Goal: Navigation & Orientation: Find specific page/section

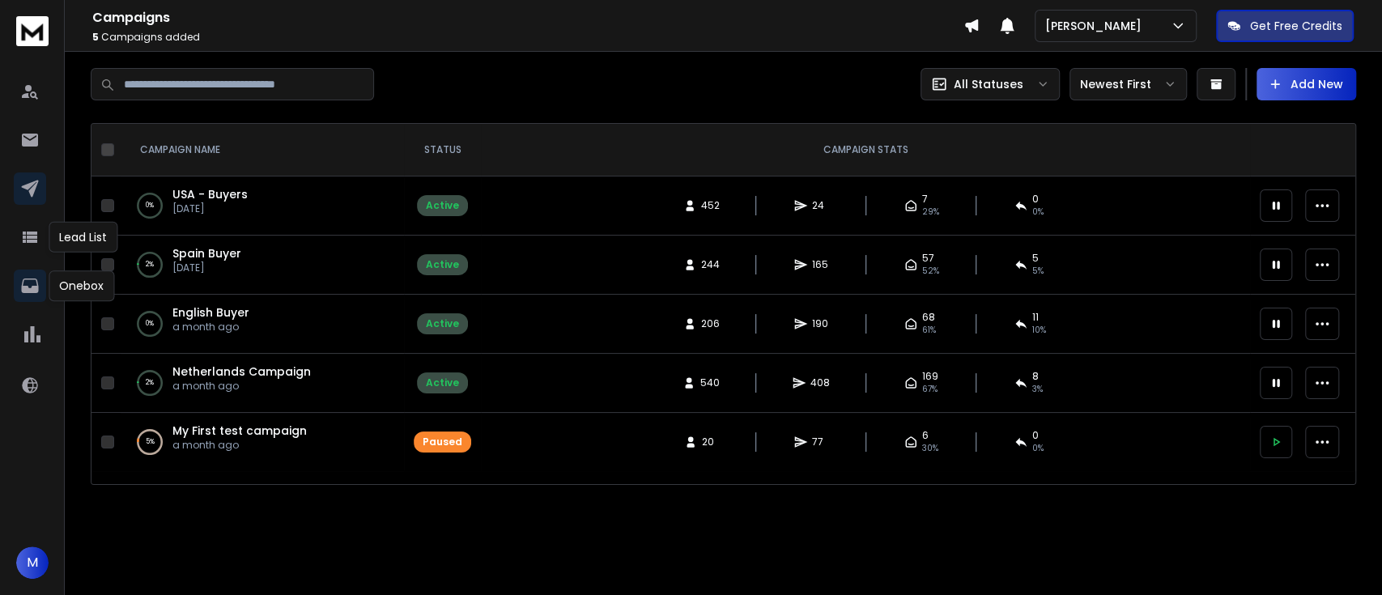
click at [36, 296] on link at bounding box center [30, 286] width 32 height 32
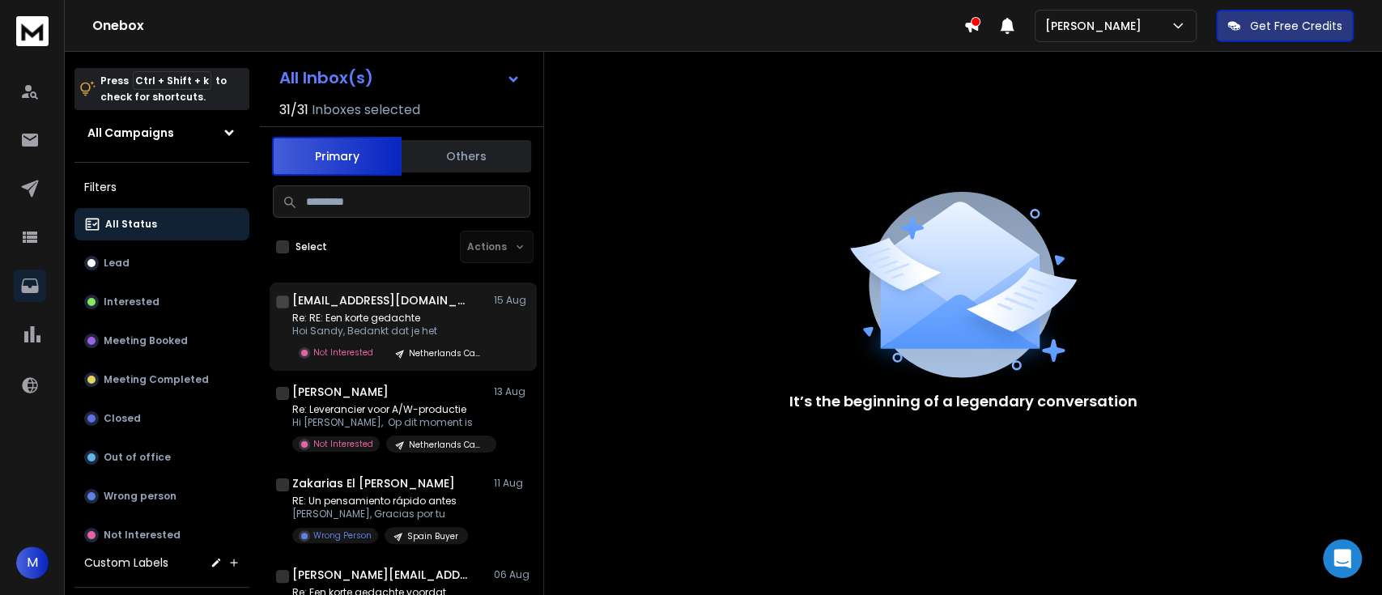
drag, startPoint x: 334, startPoint y: 313, endPoint x: 324, endPoint y: 326, distance: 16.1
click at [334, 314] on p "Re: RE: Een korte gedachte" at bounding box center [389, 318] width 194 height 13
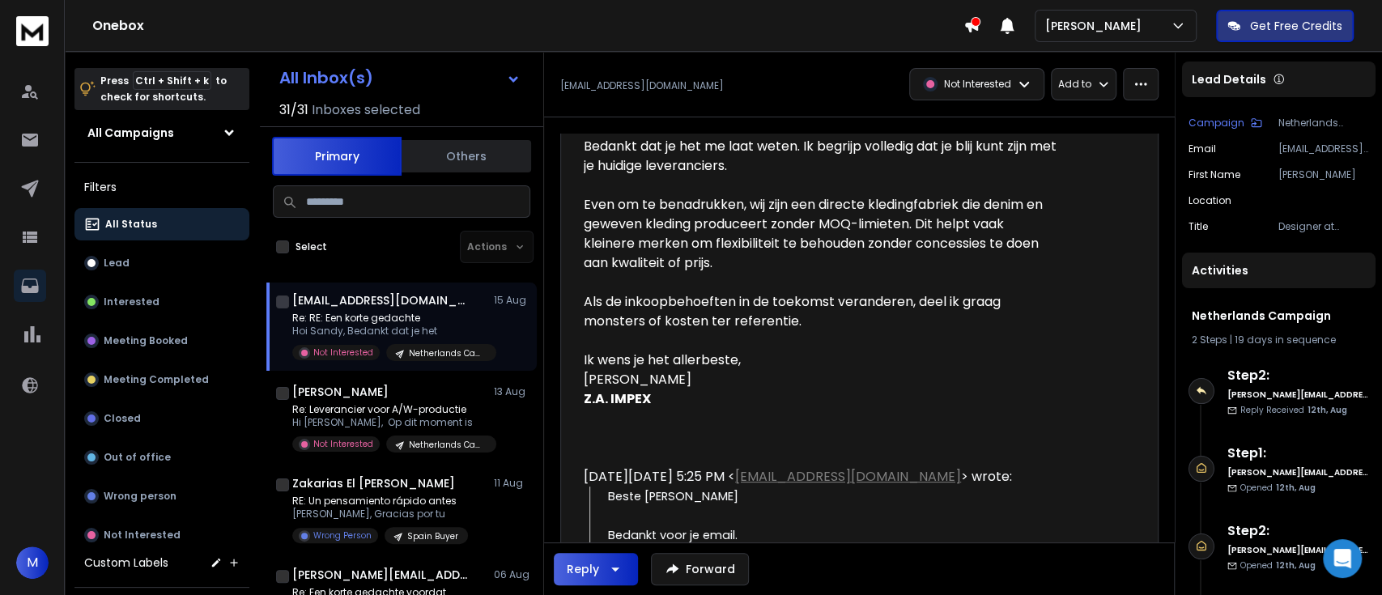
scroll to position [324, 0]
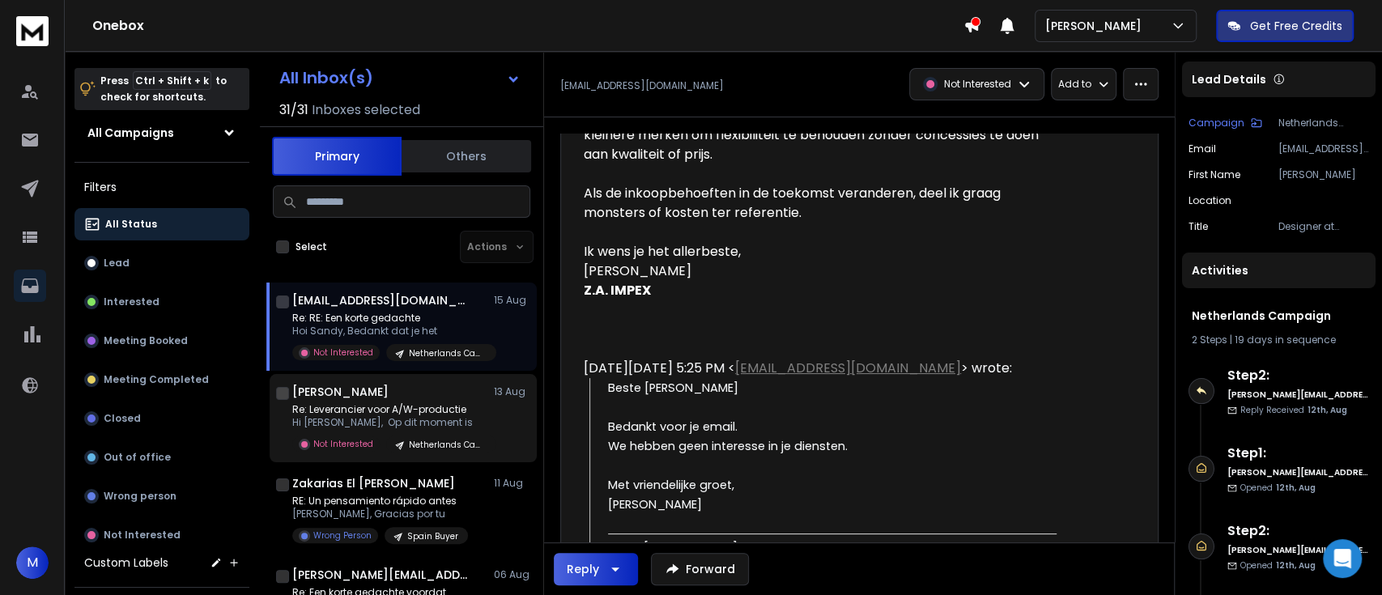
click at [369, 400] on div "Caroline van Willegen 13 Aug Re: Leverancier voor A/W-productie Hi Thomas, Op d…" at bounding box center [411, 418] width 238 height 69
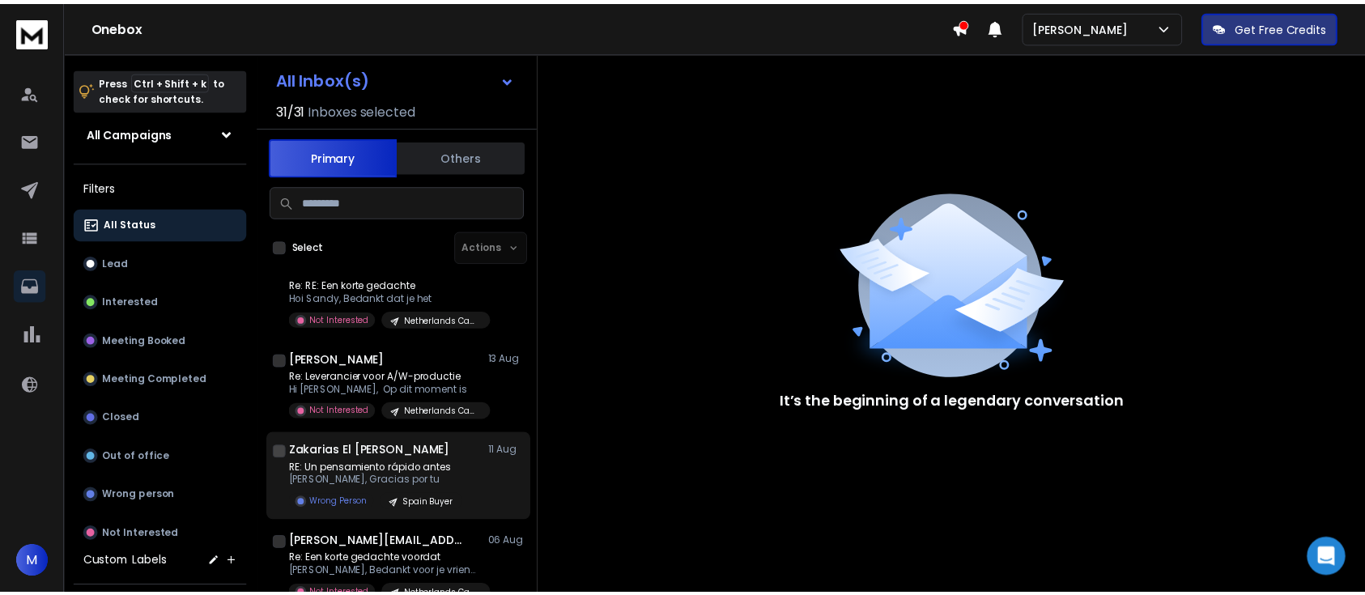
scroll to position [32, 0]
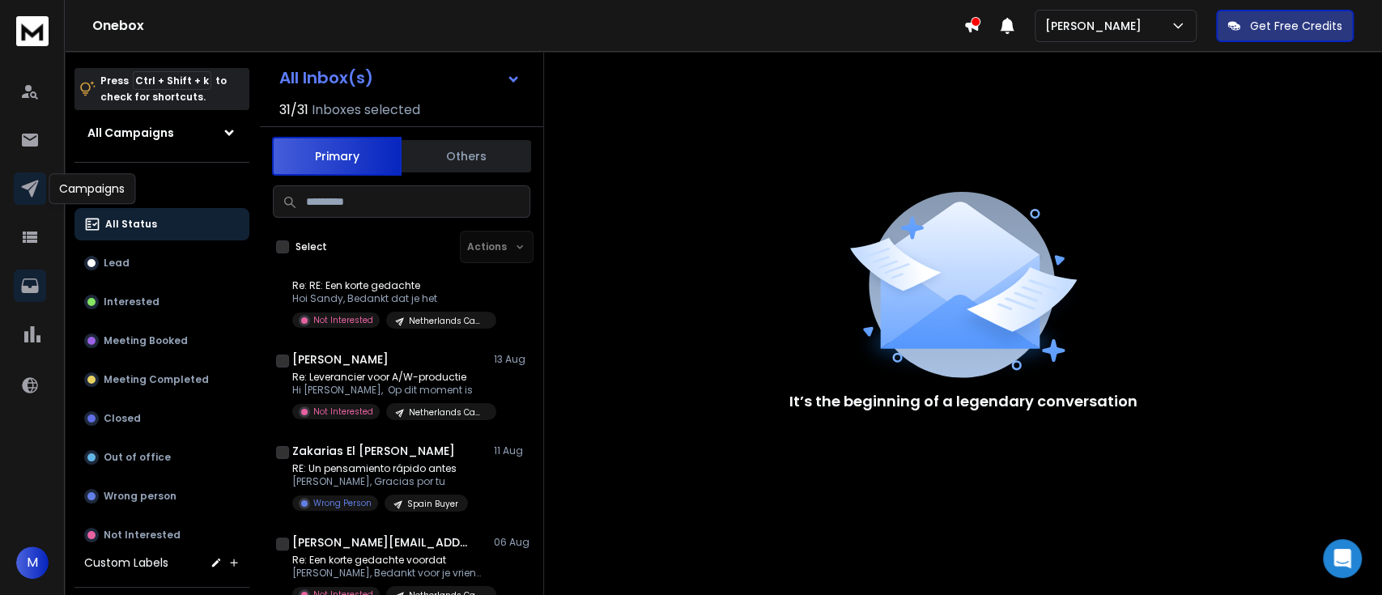
click at [30, 189] on icon at bounding box center [29, 188] width 17 height 17
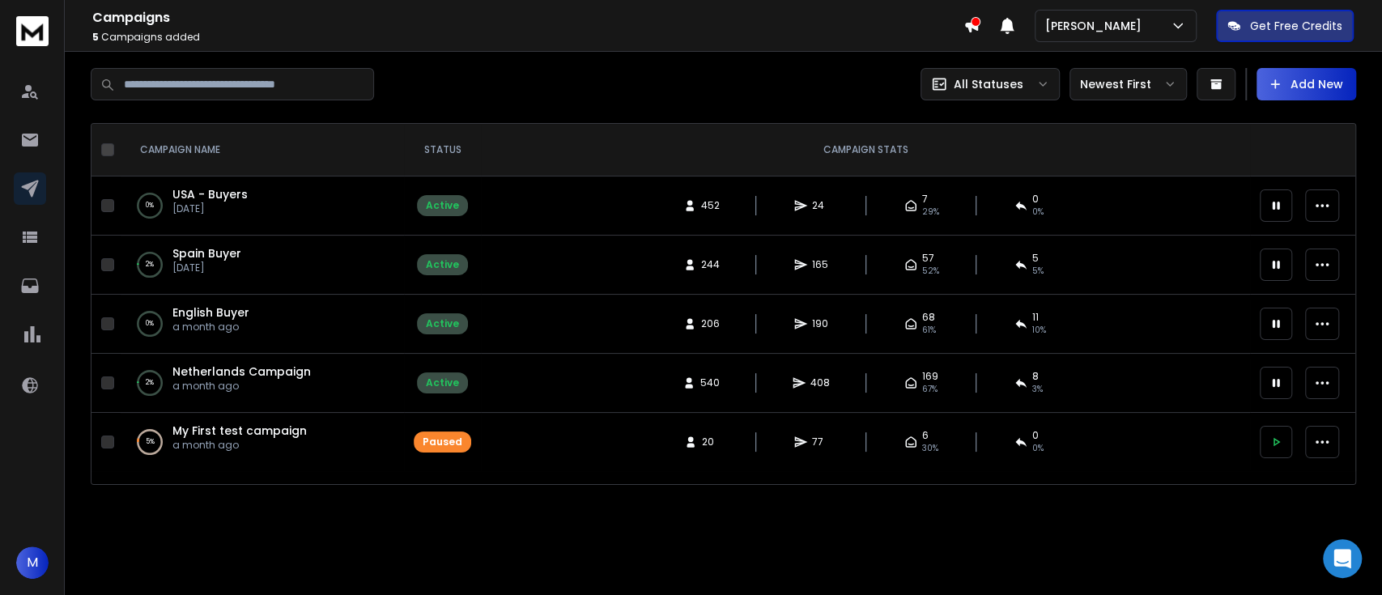
click at [232, 368] on span "Netherlands Campaign" at bounding box center [241, 372] width 138 height 16
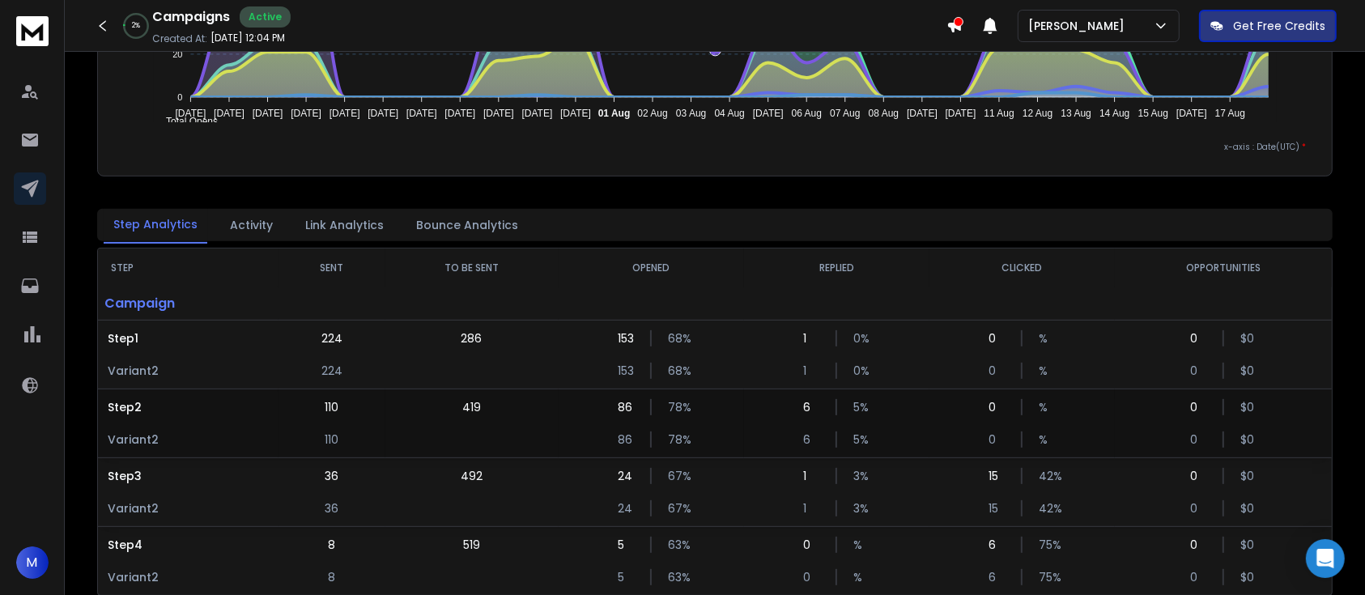
scroll to position [622, 0]
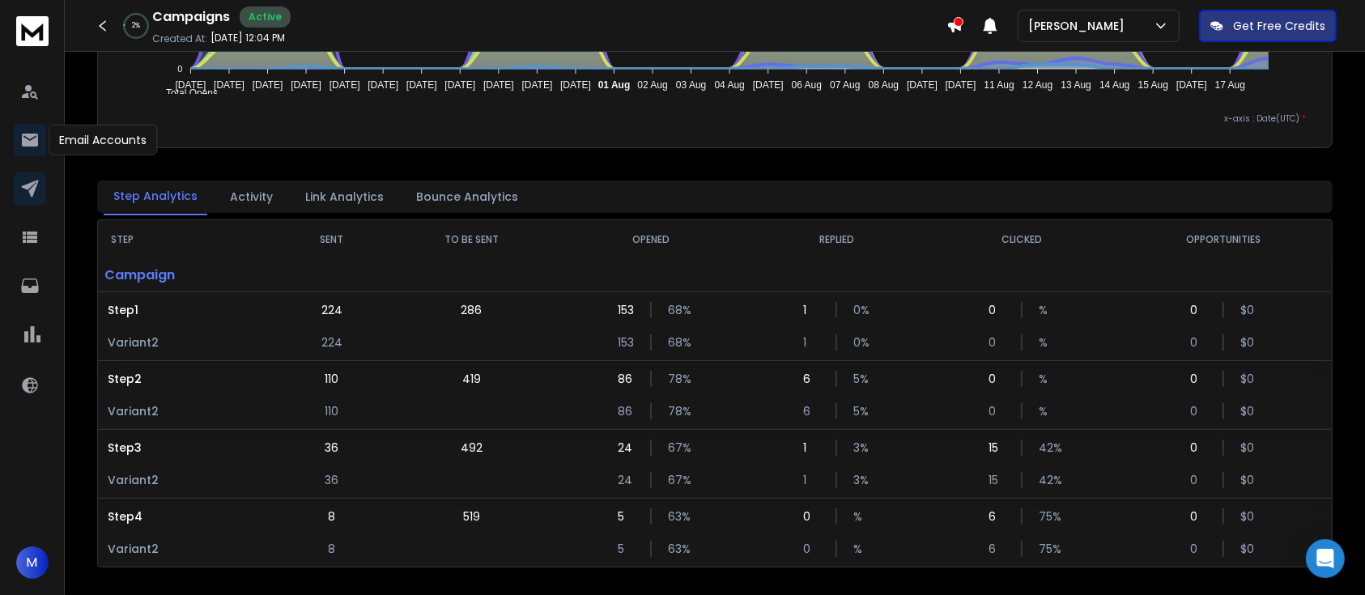
click at [29, 138] on icon at bounding box center [30, 140] width 16 height 13
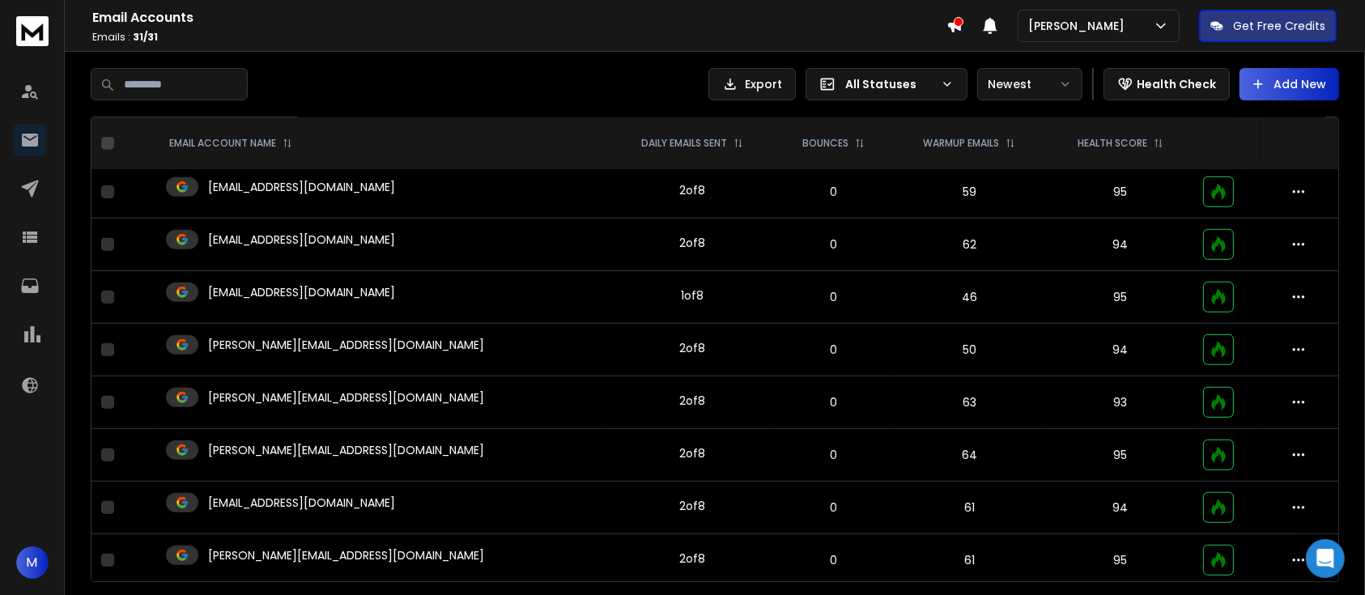
scroll to position [1229, 0]
